Goal: Task Accomplishment & Management: Manage account settings

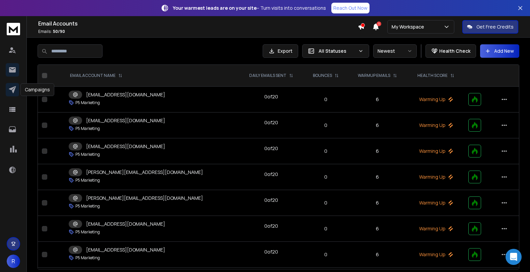
click at [13, 85] on icon at bounding box center [12, 89] width 8 height 8
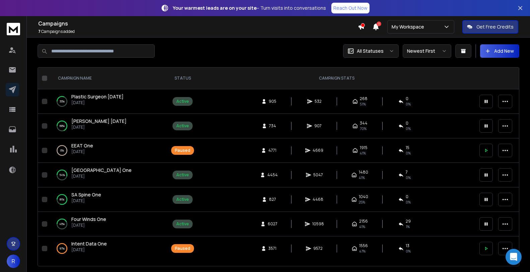
click at [101, 97] on span "Plastic Surgeon [DATE]" at bounding box center [97, 96] width 52 height 6
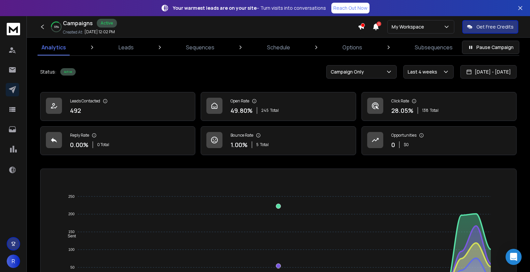
scroll to position [16, 0]
click at [122, 47] on p "Leads" at bounding box center [126, 48] width 15 height 8
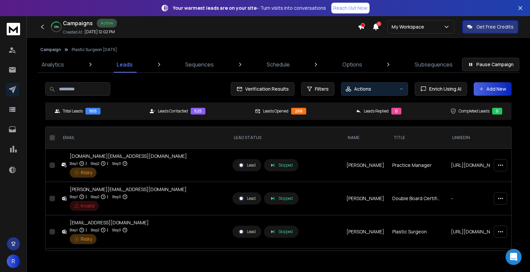
click at [403, 88] on icon "button" at bounding box center [402, 88] width 2 height 1
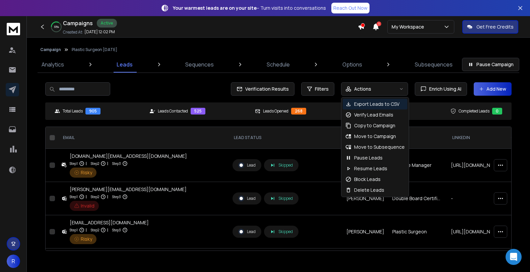
click at [201, 92] on div "Verification Results Filters Actions Enrich Using AI Add New" at bounding box center [278, 88] width 467 height 13
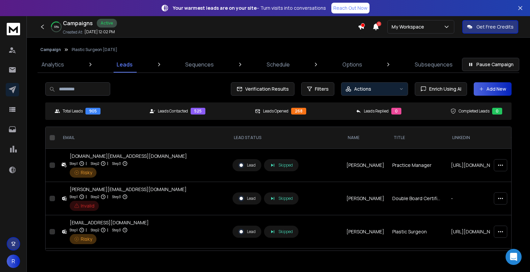
click at [384, 89] on div "Actions" at bounding box center [371, 88] width 51 height 7
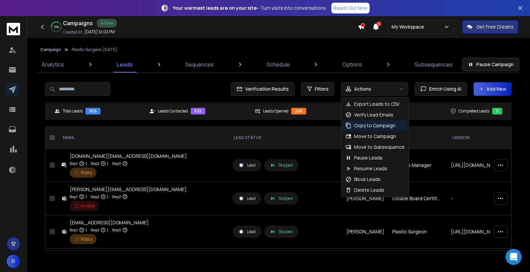
click at [343, 127] on th "NAME" at bounding box center [366, 138] width 46 height 22
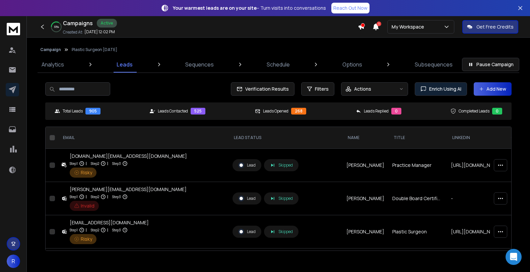
click at [445, 89] on span "Enrich Using AI" at bounding box center [444, 88] width 35 height 7
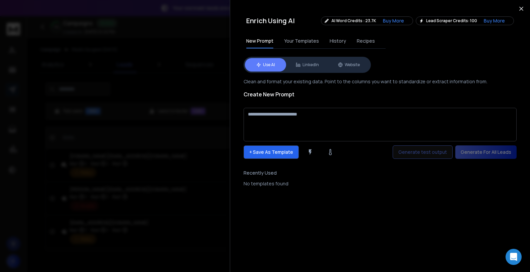
click at [521, 8] on icon "button" at bounding box center [521, 8] width 3 height 3
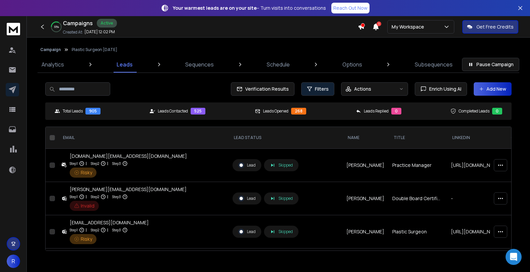
click at [326, 86] on span "Filters" at bounding box center [322, 88] width 14 height 7
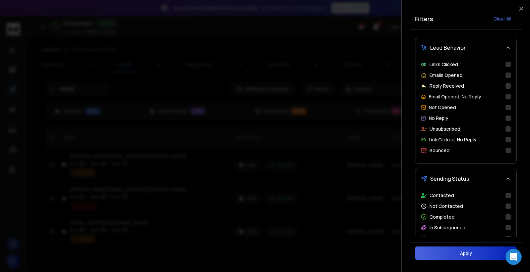
click at [455, 63] on p "Links Clicked" at bounding box center [444, 64] width 28 height 7
click at [506, 63] on button "Links Clicked" at bounding box center [508, 64] width 5 height 5
click at [485, 252] on button "Apply" at bounding box center [466, 252] width 102 height 13
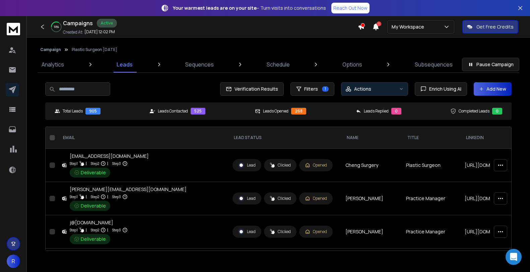
click at [403, 89] on icon "button" at bounding box center [401, 88] width 5 height 5
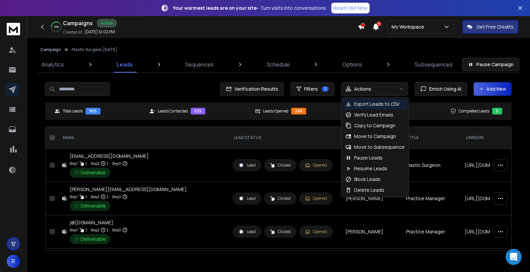
click at [400, 100] on div "Export Leads to CSV" at bounding box center [375, 104] width 65 height 11
